Goal: Task Accomplishment & Management: Manage account settings

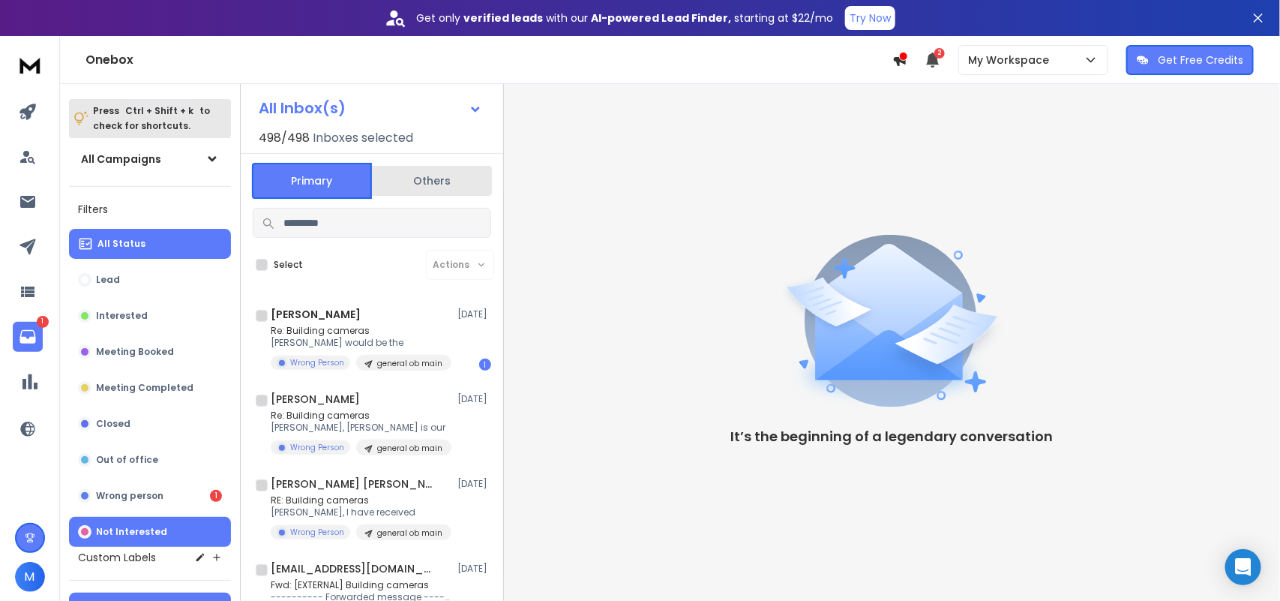
scroll to position [188, 0]
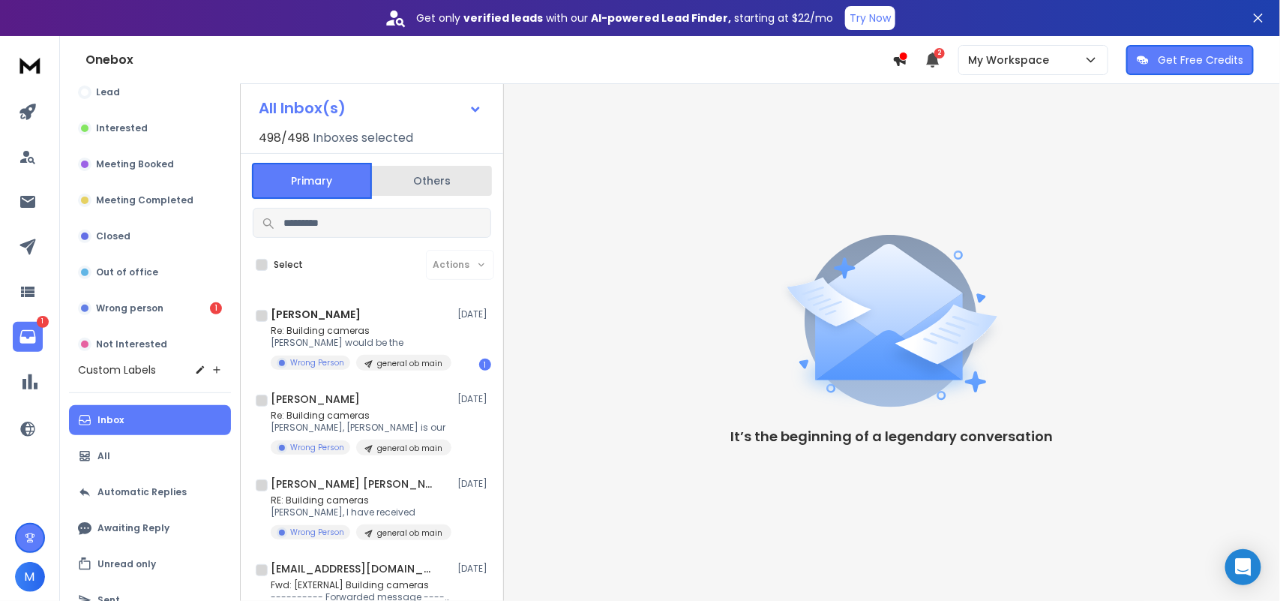
drag, startPoint x: 109, startPoint y: 448, endPoint x: 368, endPoint y: 449, distance: 259.5
click at [109, 449] on div "All" at bounding box center [94, 456] width 32 height 18
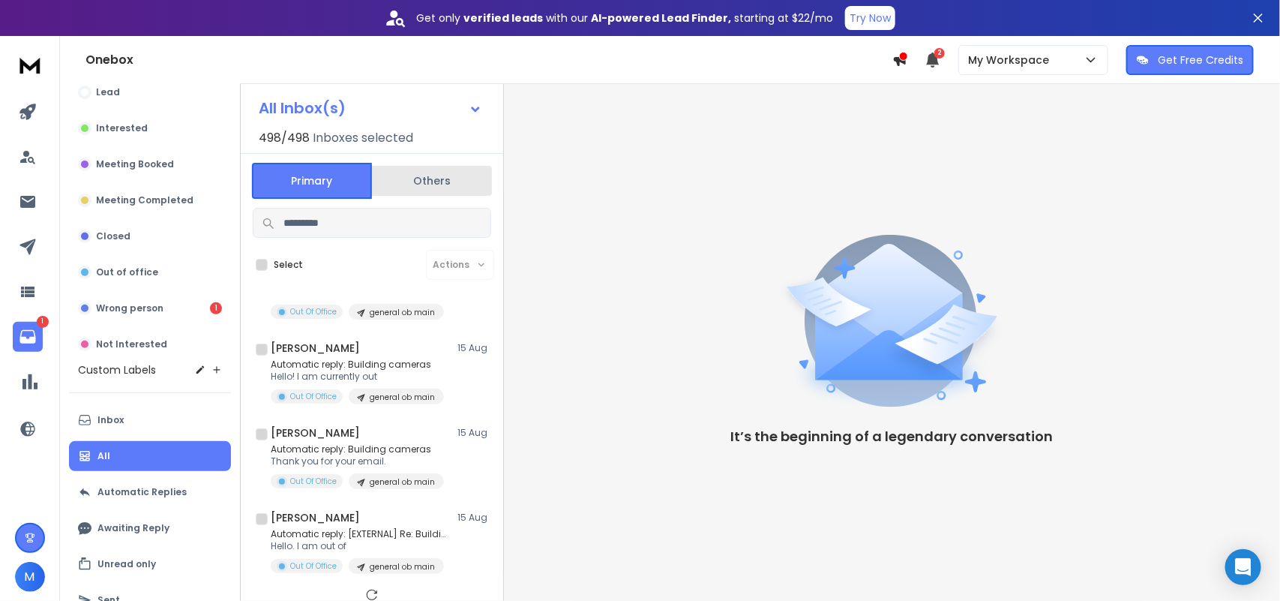
scroll to position [0, 0]
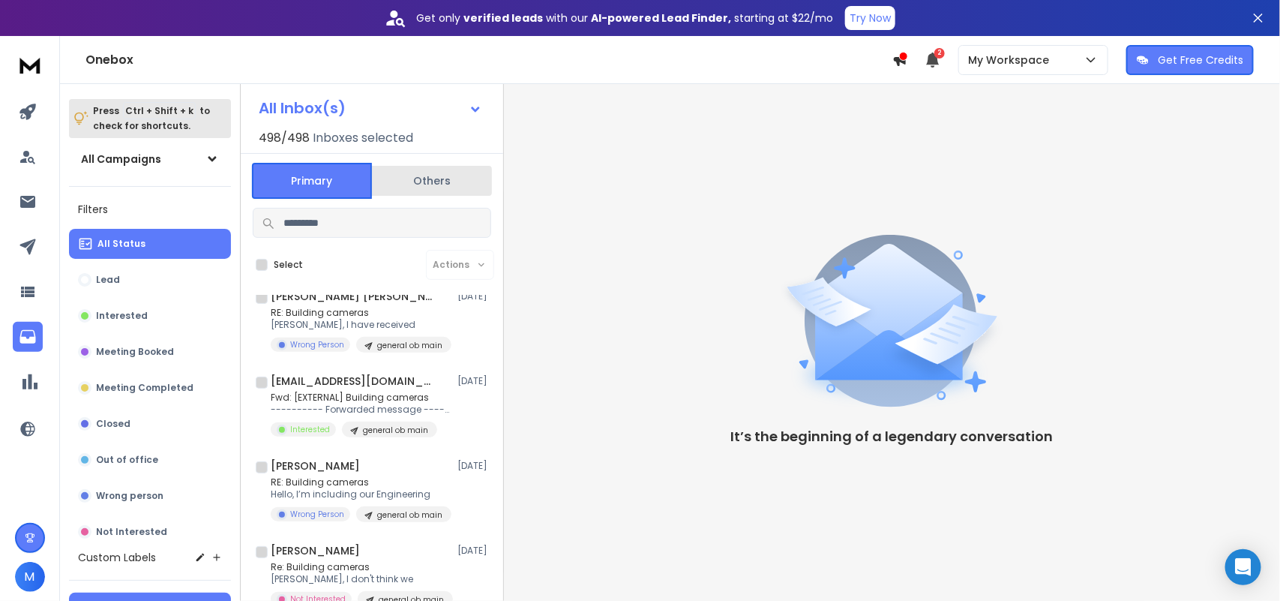
scroll to position [281, 0]
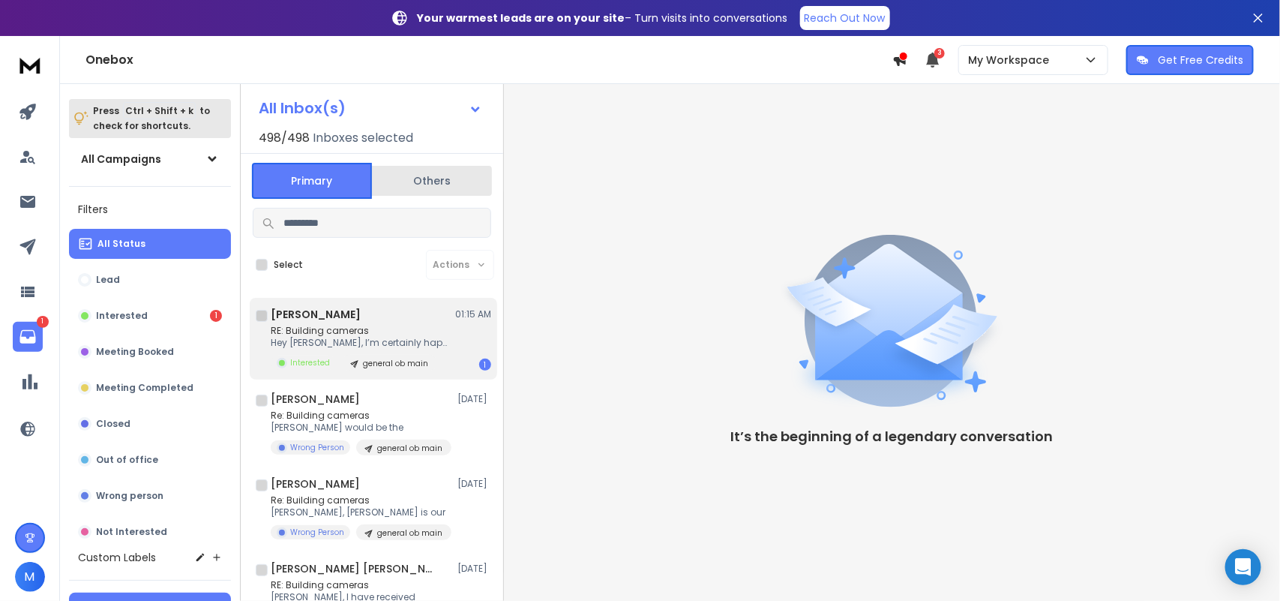
click at [320, 331] on p "RE: Building cameras" at bounding box center [361, 331] width 180 height 12
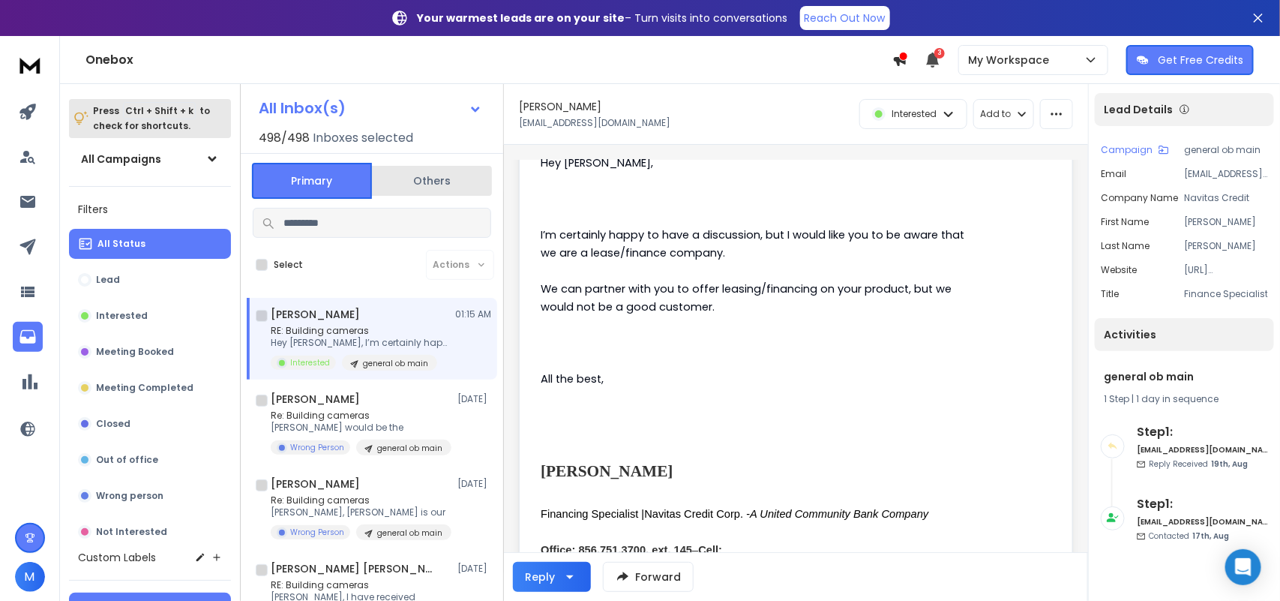
scroll to position [94, 0]
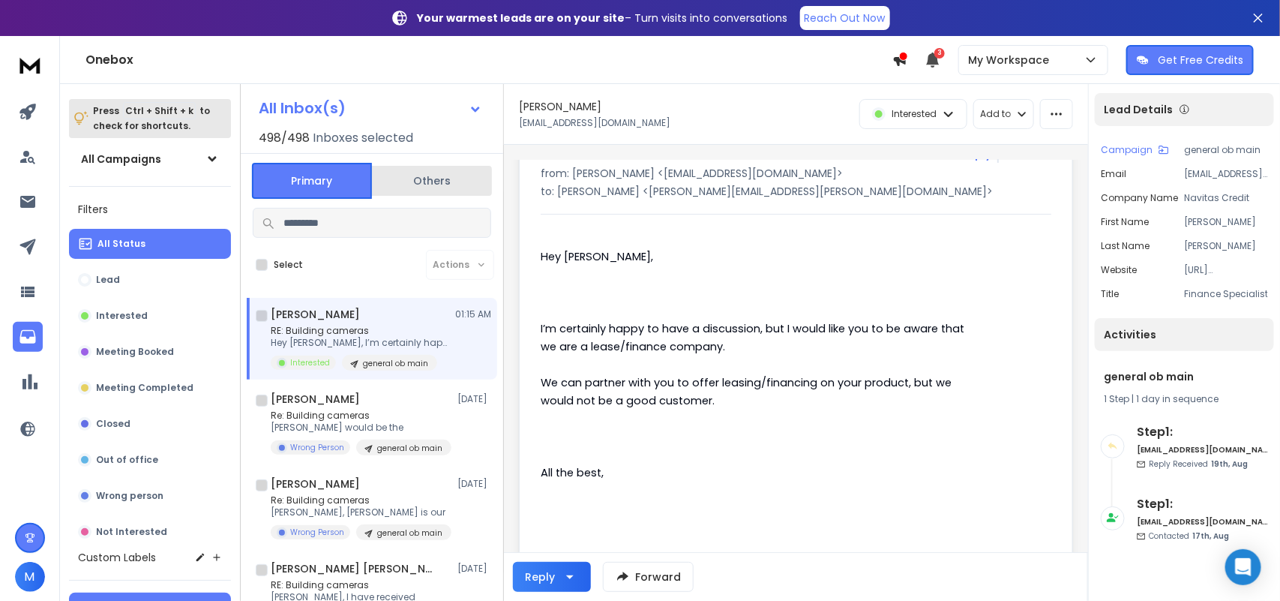
click at [565, 105] on h1 "[PERSON_NAME]" at bounding box center [560, 106] width 83 height 15
click at [601, 118] on p "zsantangini@navitascredit.com" at bounding box center [595, 123] width 152 height 12
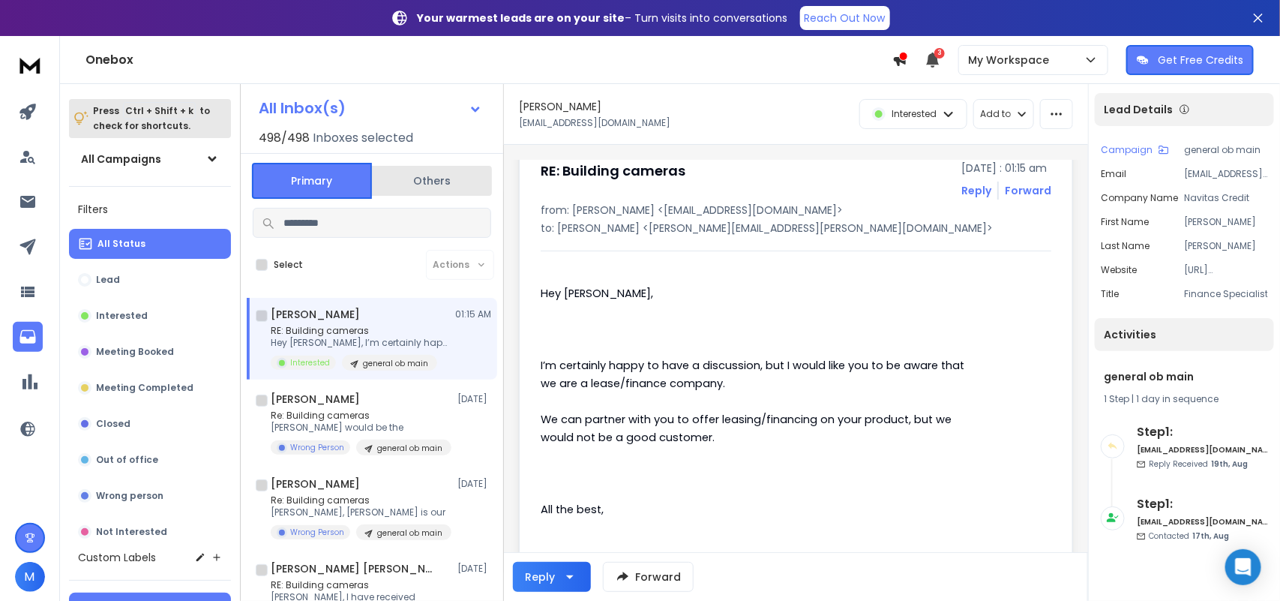
scroll to position [46, 0]
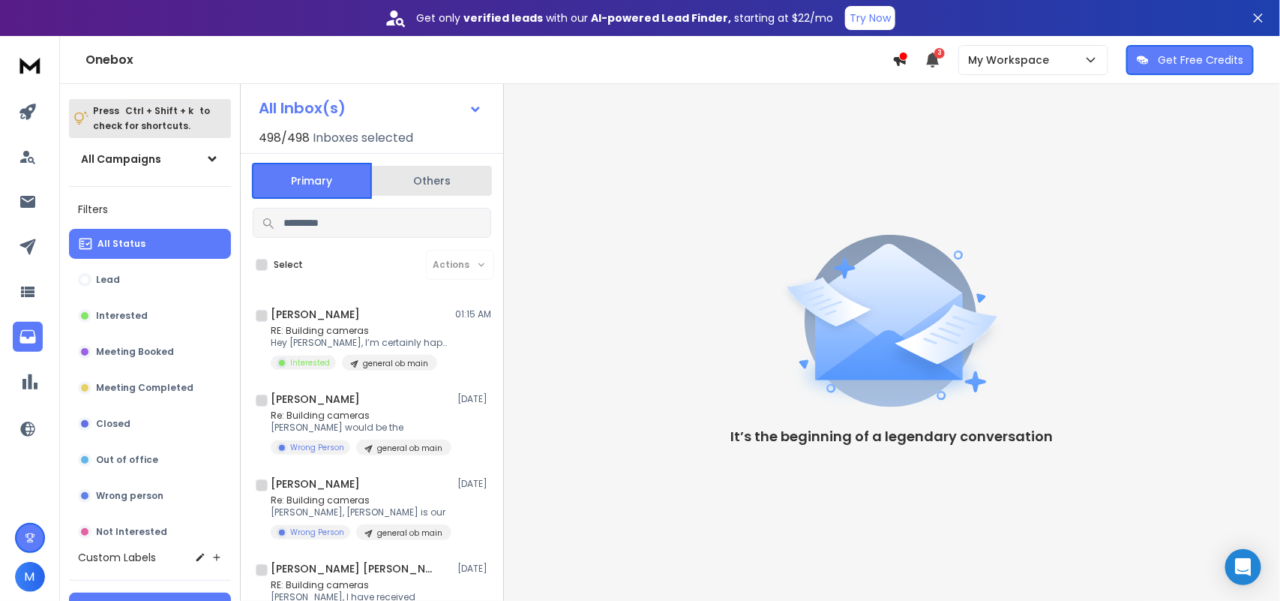
scroll to position [263, 0]
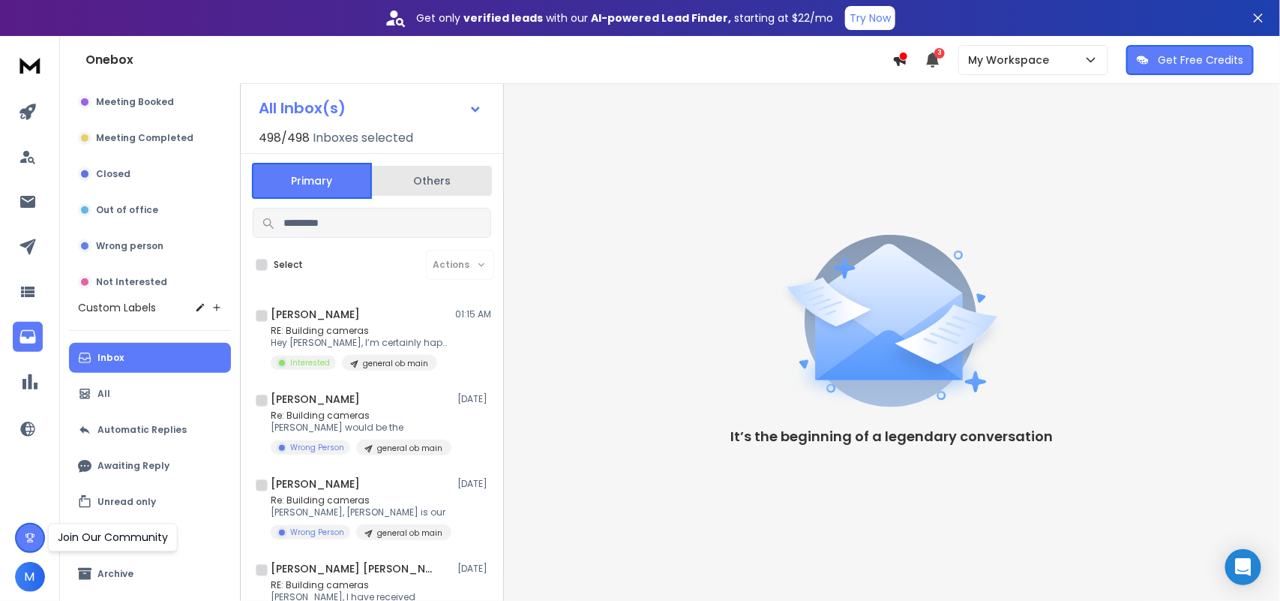
click at [30, 557] on div "M" at bounding box center [30, 557] width 30 height 69
click at [23, 572] on span "M" at bounding box center [30, 577] width 30 height 30
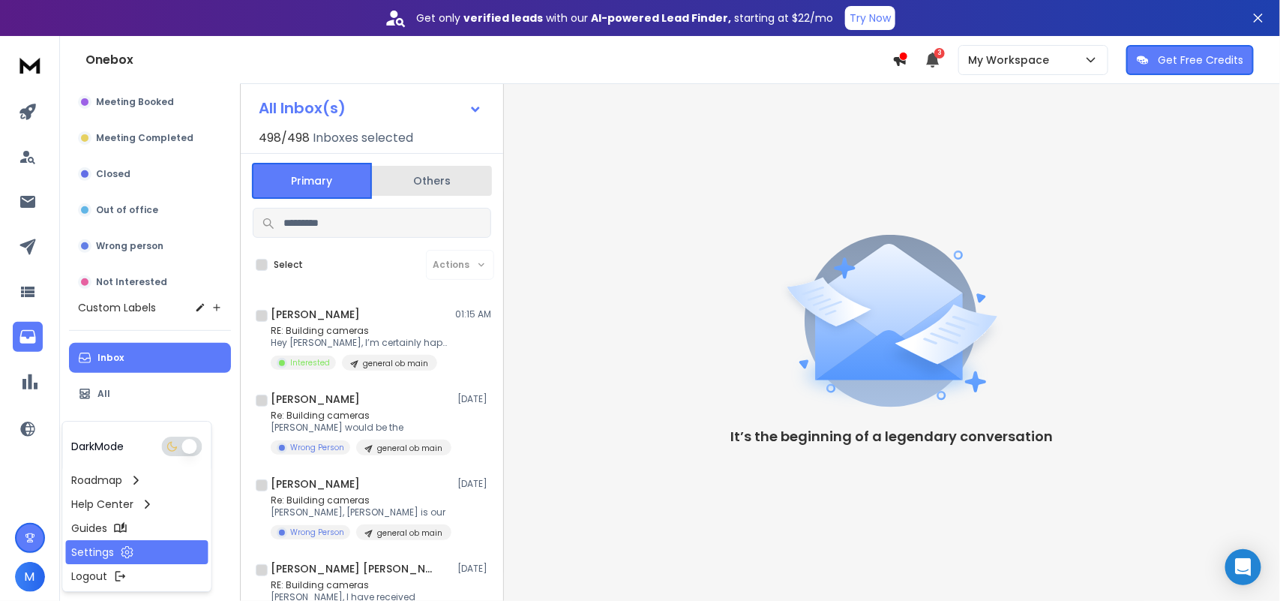
click at [104, 551] on p "Settings" at bounding box center [93, 552] width 43 height 15
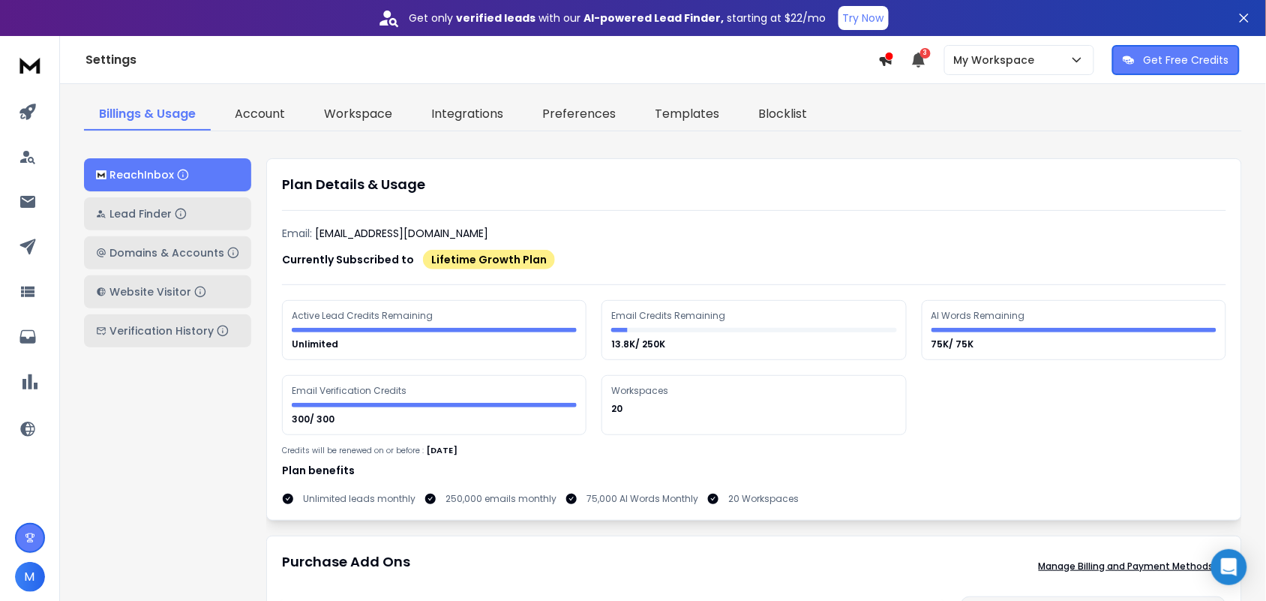
click at [780, 109] on link "Blocklist" at bounding box center [782, 115] width 79 height 32
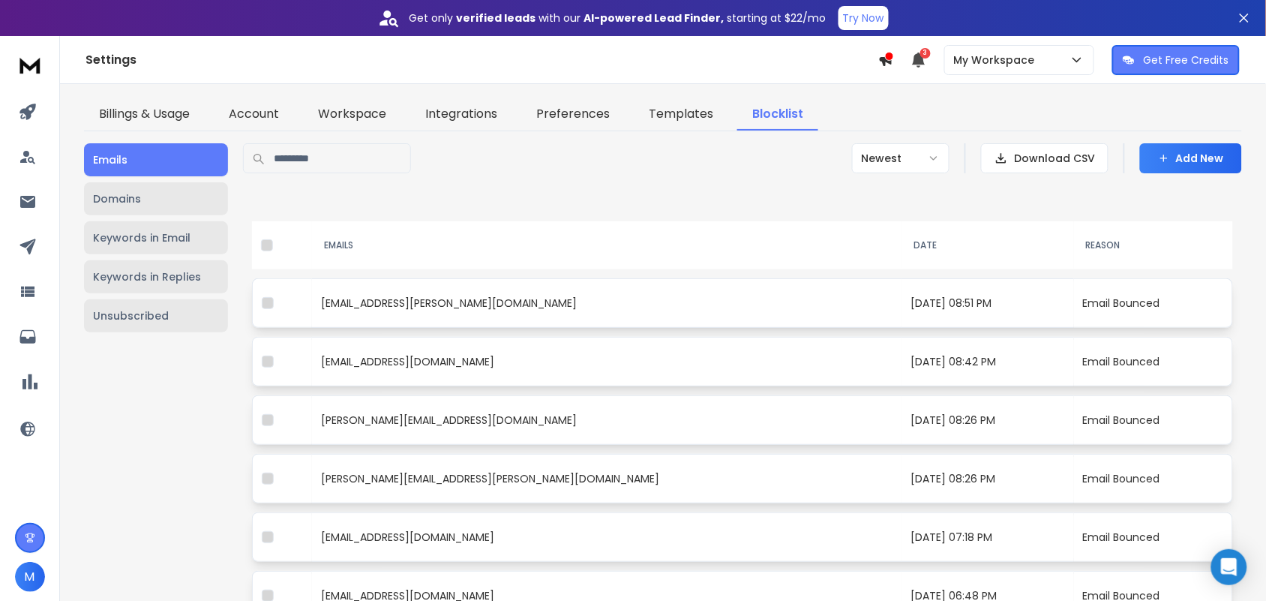
click at [1187, 156] on p "Add New" at bounding box center [1200, 158] width 48 height 15
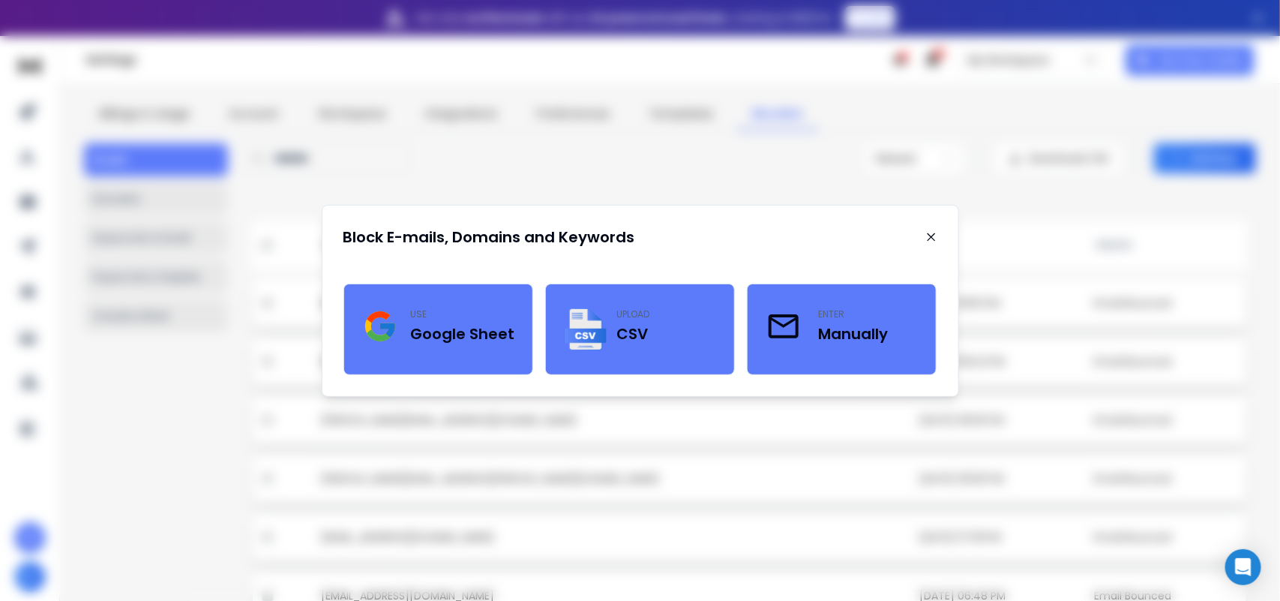
click at [609, 350] on div "upload CSV" at bounding box center [640, 330] width 190 height 92
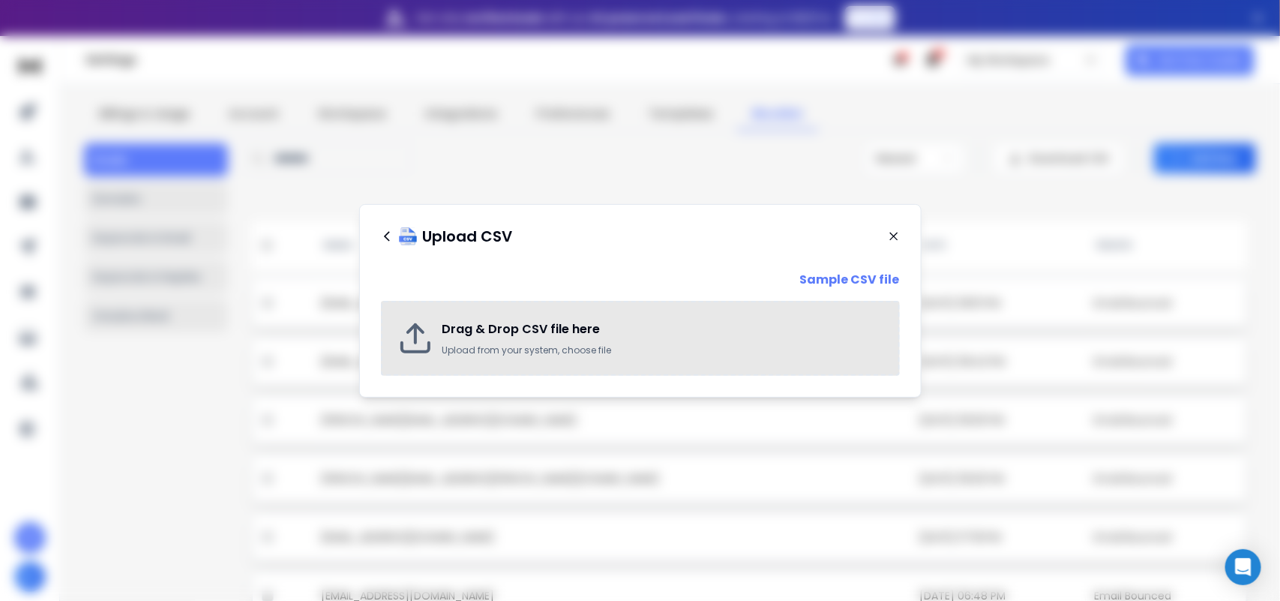
click at [609, 350] on p "Upload from your system, choose file" at bounding box center [663, 350] width 441 height 12
type input "**********"
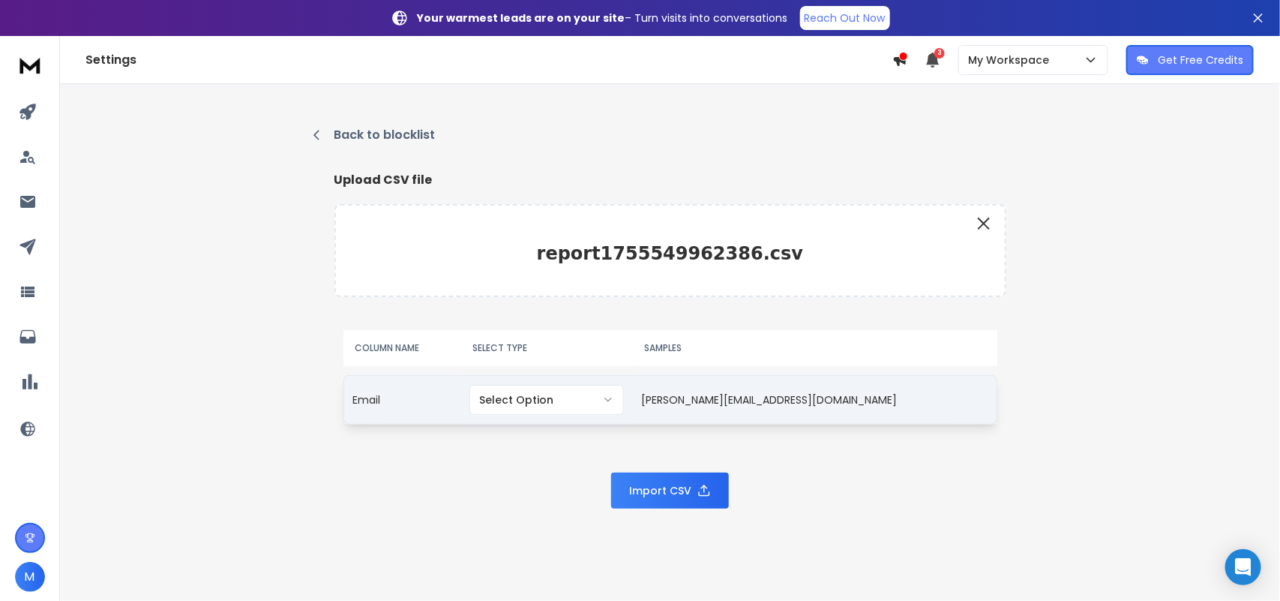
click at [624, 401] on button "Select Option" at bounding box center [547, 400] width 155 height 30
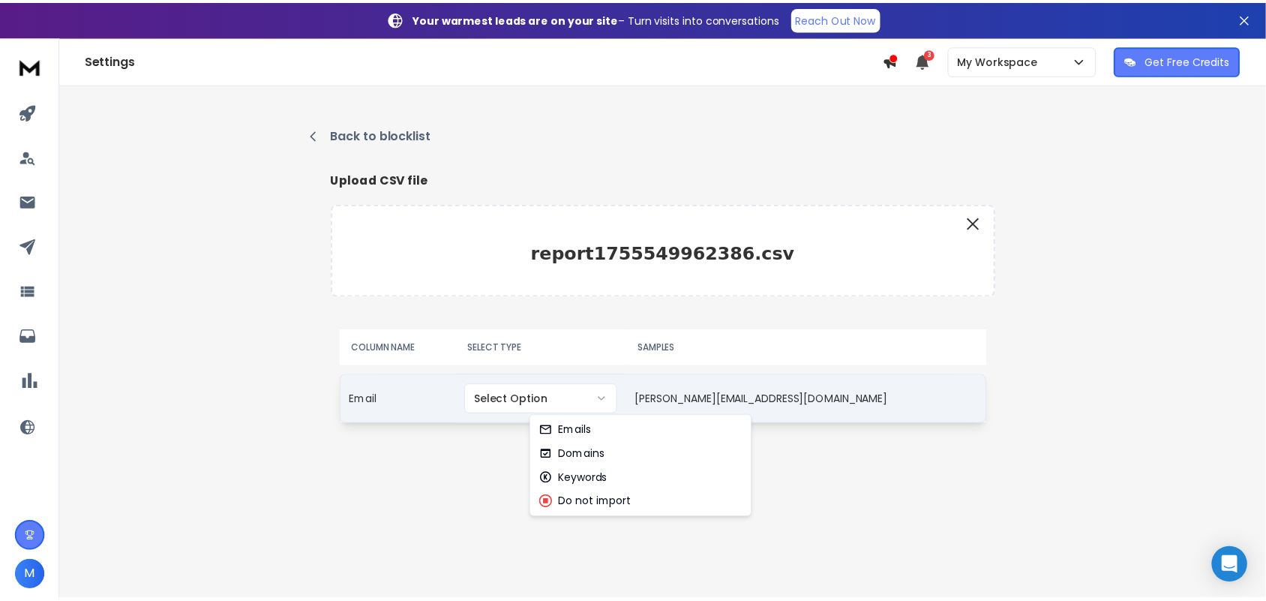
scroll to position [0, 2]
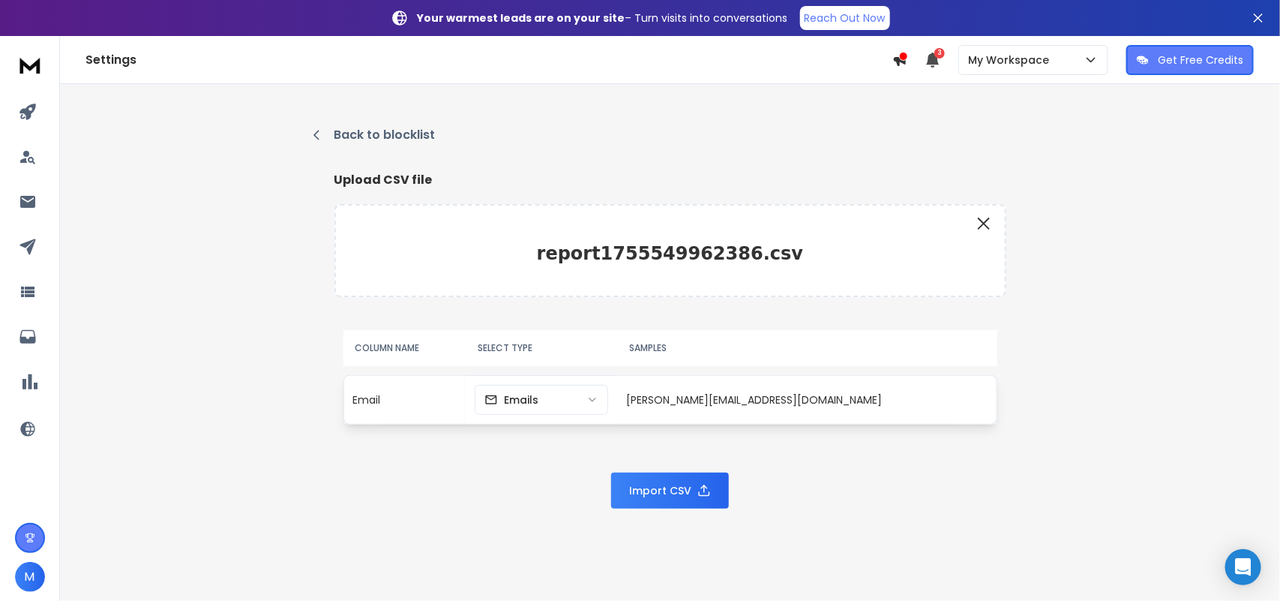
click at [649, 485] on button "Import CSV" at bounding box center [670, 491] width 118 height 36
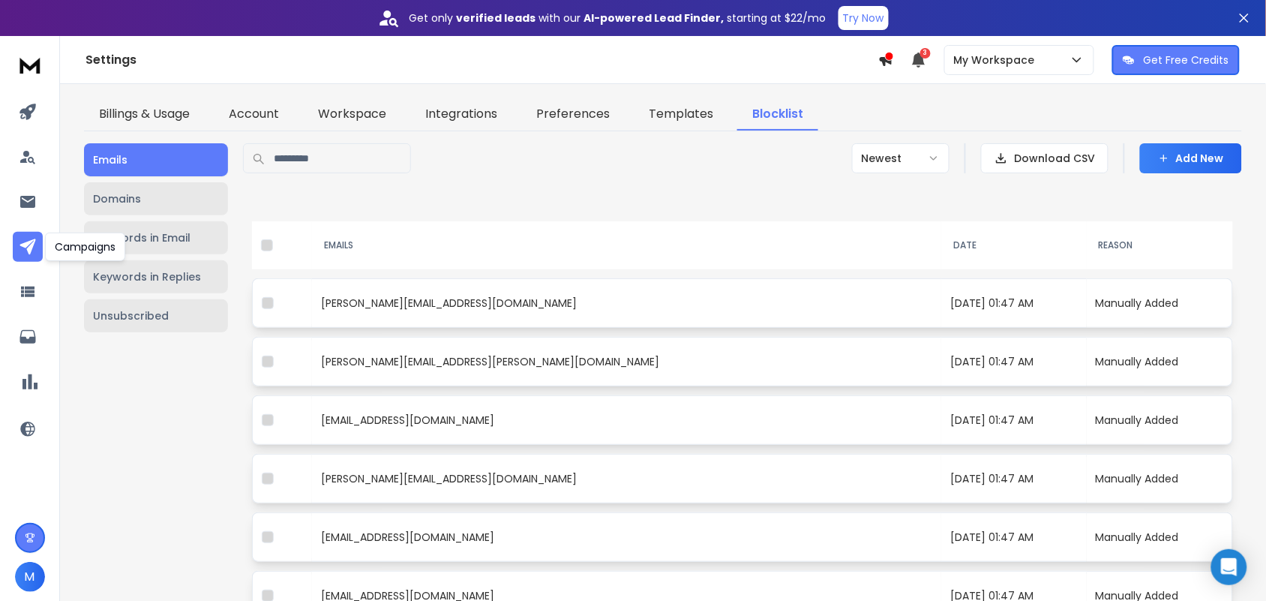
click at [35, 245] on icon at bounding box center [28, 247] width 18 height 18
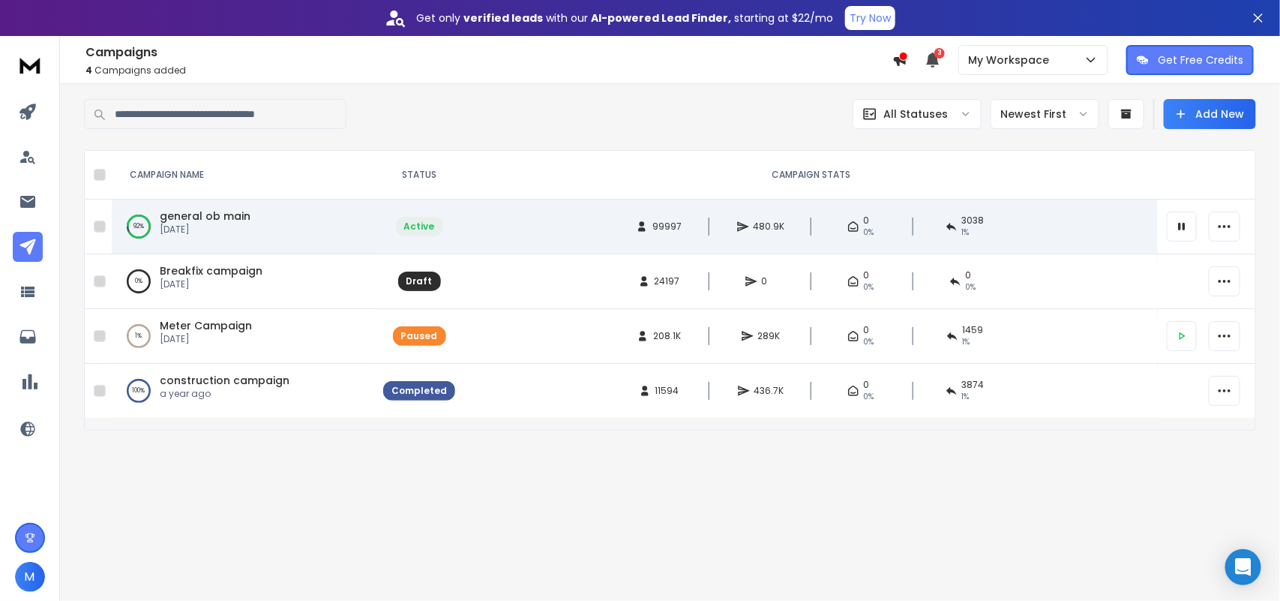
click at [209, 219] on span "general ob main" at bounding box center [205, 216] width 91 height 15
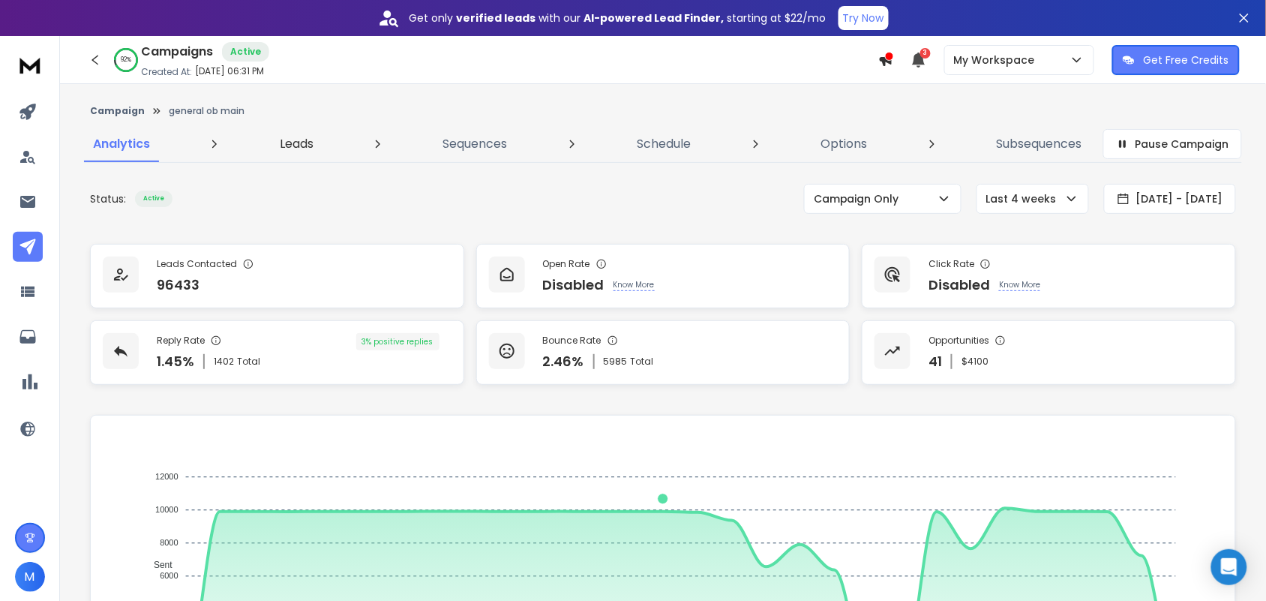
click at [301, 149] on p "Leads" at bounding box center [297, 144] width 34 height 18
